Goal: Task Accomplishment & Management: Use online tool/utility

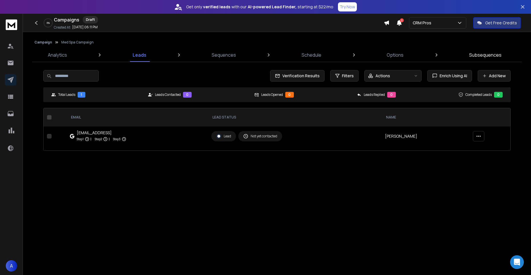
click at [490, 56] on p "Subsequences" at bounding box center [485, 55] width 32 height 7
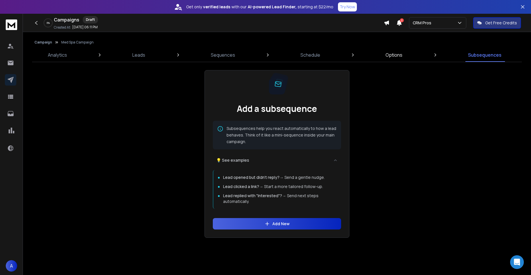
click at [394, 56] on p "Options" at bounding box center [393, 55] width 17 height 7
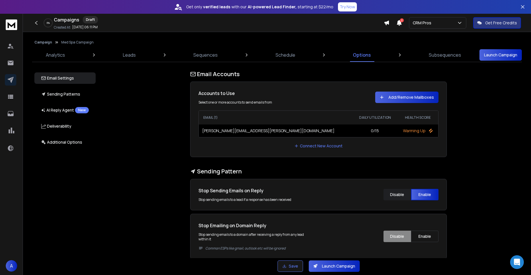
click at [490, 56] on button "Launch Campaign" at bounding box center [500, 54] width 42 height 11
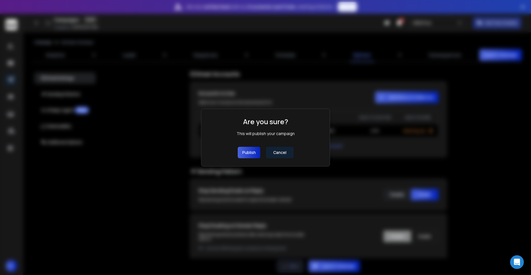
click at [251, 153] on button "Publish" at bounding box center [249, 152] width 23 height 11
